Goal: Task Accomplishment & Management: Manage account settings

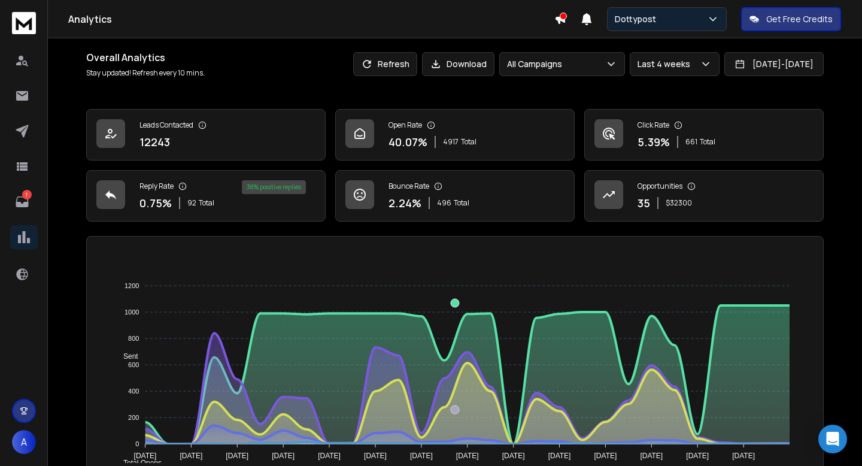
click at [641, 22] on p "Dottypost" at bounding box center [638, 19] width 46 height 12
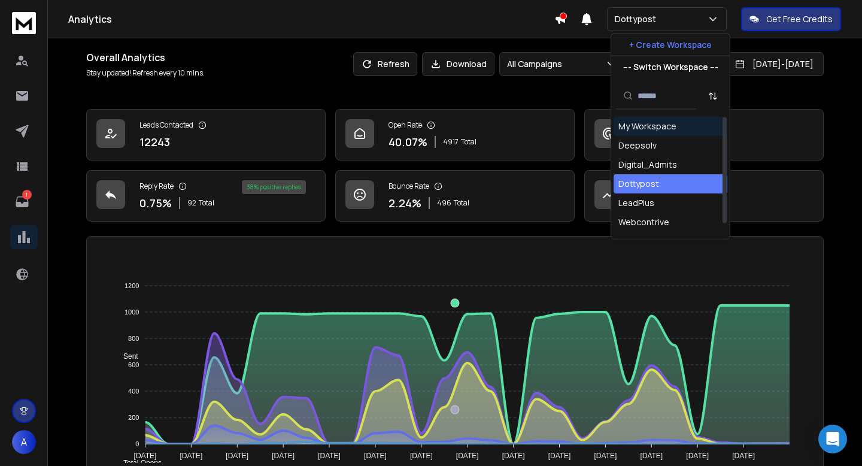
click at [651, 129] on div "My Workspace" at bounding box center [648, 126] width 58 height 12
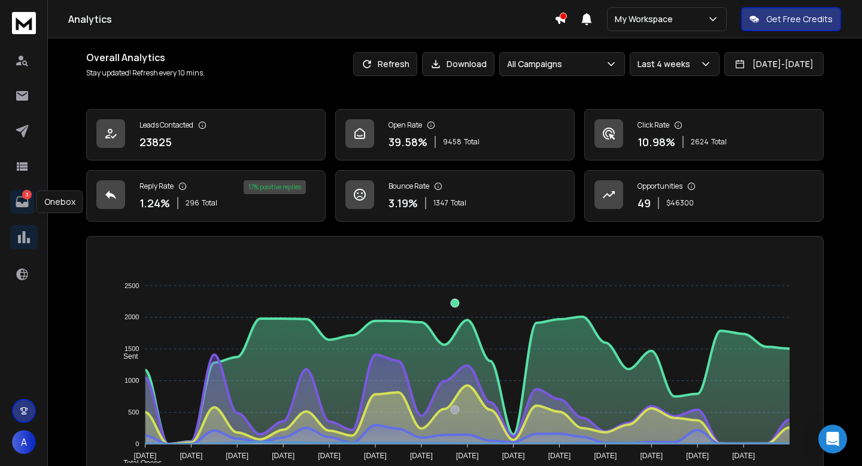
click at [27, 205] on icon at bounding box center [22, 201] width 13 height 11
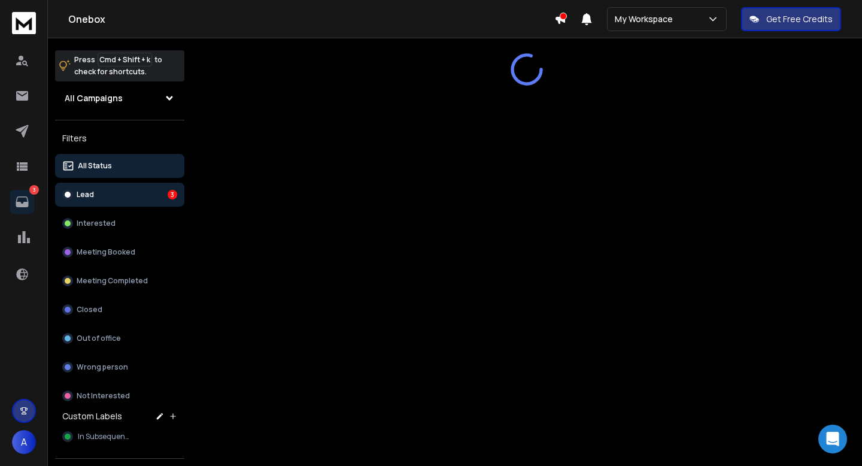
click at [105, 195] on button "Lead 3" at bounding box center [119, 195] width 129 height 24
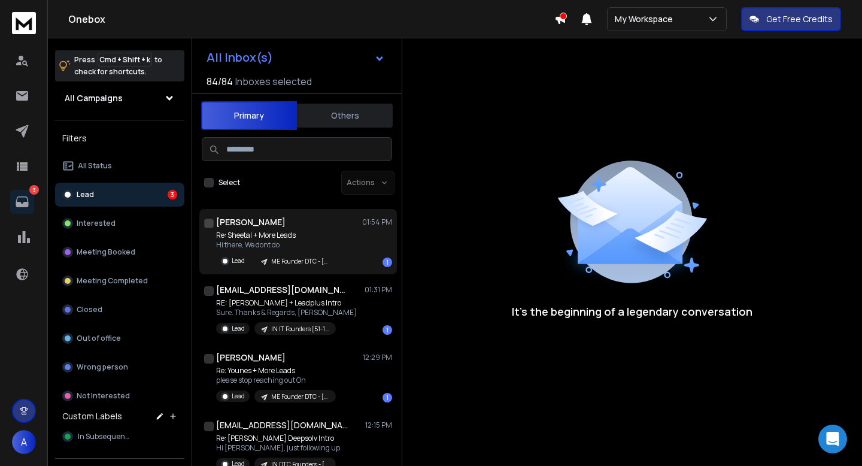
click at [344, 239] on div "Re: Sheetal + More Leads Hi there, We dont do Lead ME Founder DTC - Brandy 1" at bounding box center [304, 249] width 176 height 37
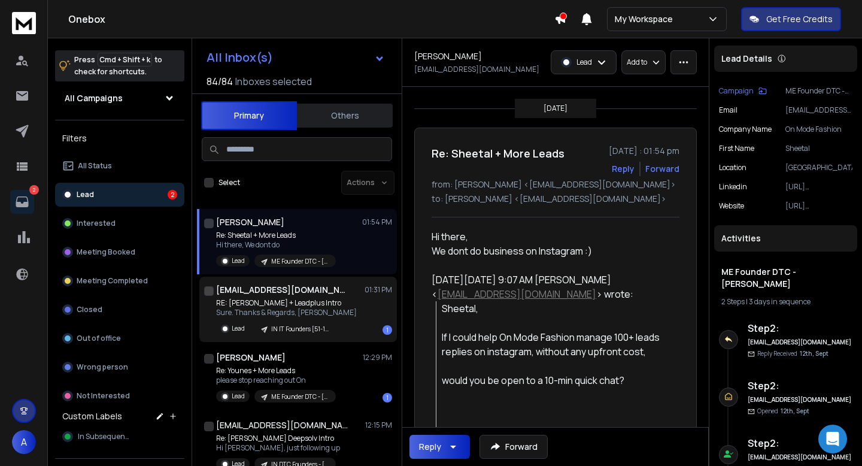
click at [307, 297] on div "ragini.lal@chipsoftsolutions.com 01:31 PM RE: Ragini + Leadplus Intro Sure. Tha…" at bounding box center [304, 309] width 176 height 51
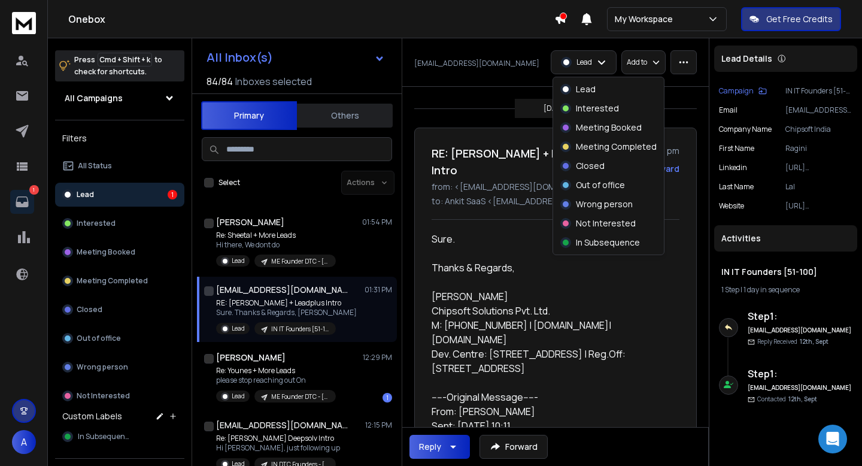
click at [595, 55] on div "Lead" at bounding box center [583, 62] width 65 height 23
click at [599, 105] on p "Interested" at bounding box center [597, 108] width 43 height 12
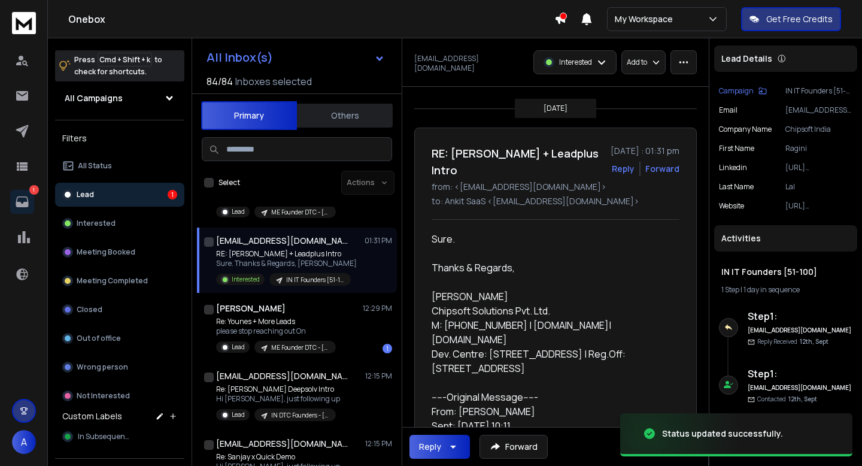
scroll to position [50, 0]
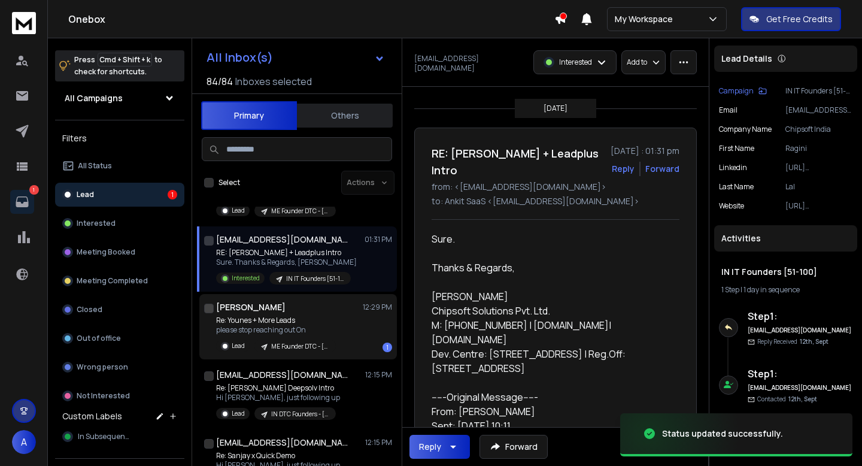
click at [328, 336] on div "Re: Younes + More Leads please stop reaching out On Lead ME Founder DTC - Brandy" at bounding box center [276, 334] width 120 height 37
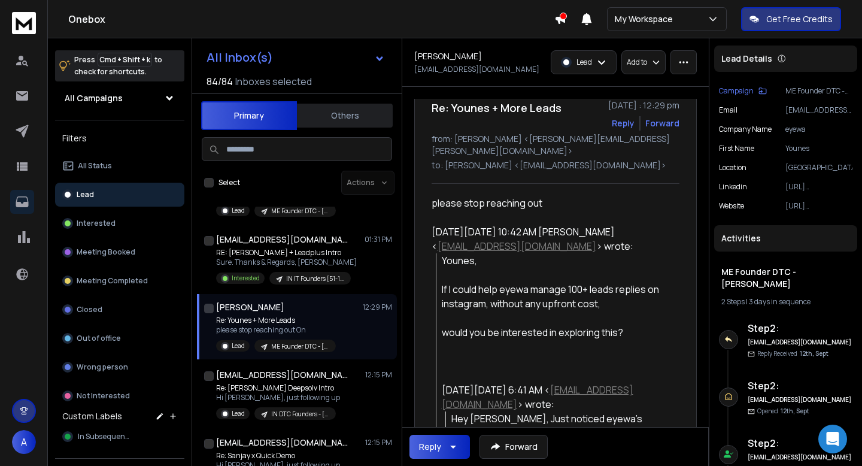
scroll to position [0, 0]
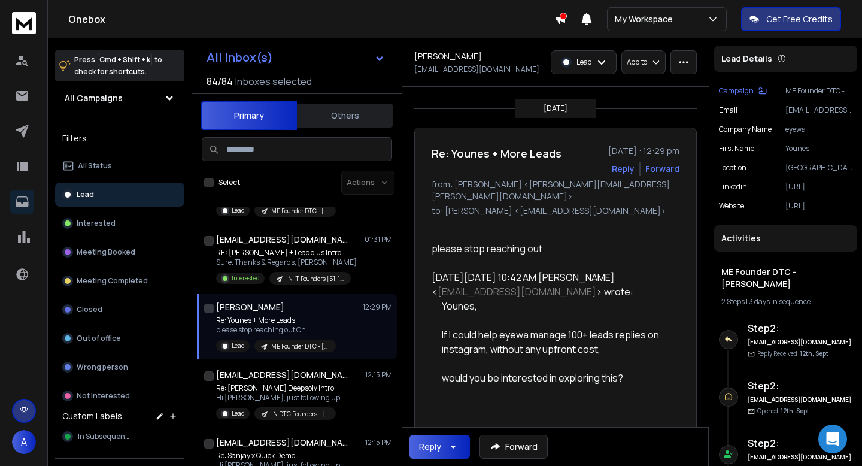
click at [600, 65] on icon at bounding box center [602, 62] width 10 height 10
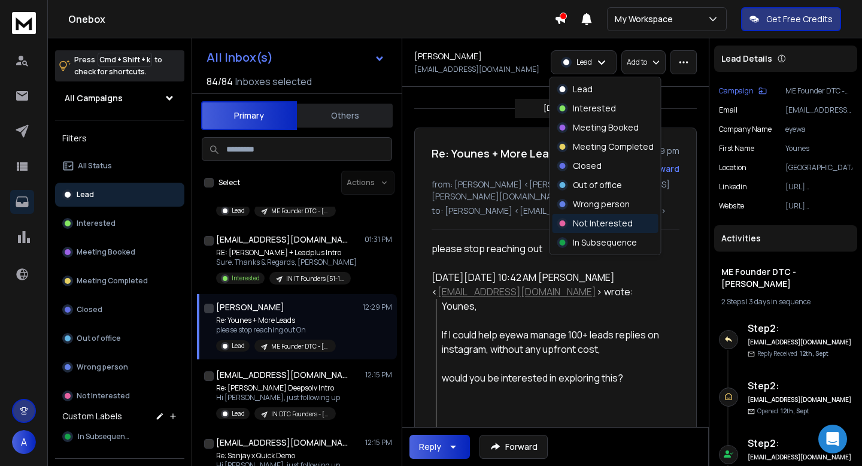
click at [578, 226] on p "Not Interested" at bounding box center [603, 223] width 60 height 12
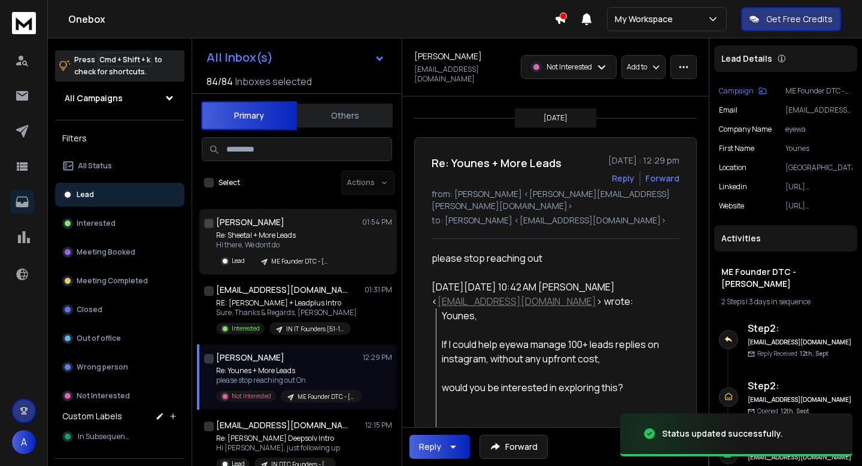
click at [349, 247] on div "Re: Sheetal + More Leads Hi there, We dont do Lead ME Founder DTC - Brandy" at bounding box center [304, 249] width 176 height 37
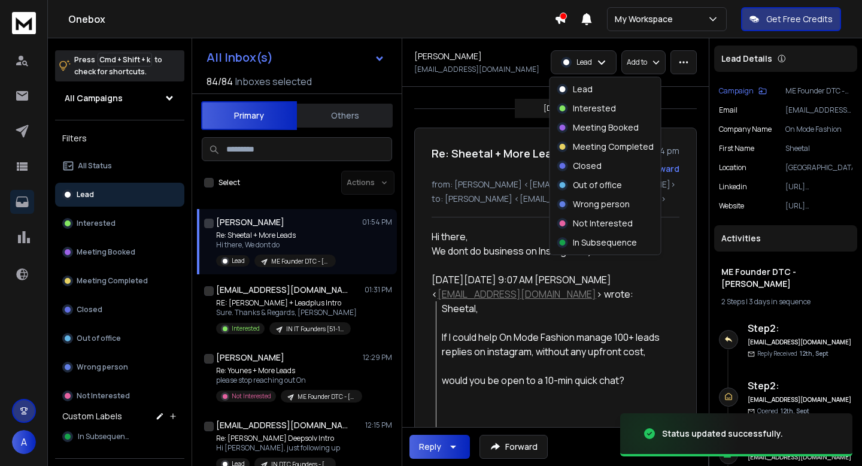
click at [593, 60] on div "Lead" at bounding box center [583, 62] width 65 height 23
click at [594, 222] on p "Not Interested" at bounding box center [603, 223] width 60 height 12
